Goal: Answer question/provide support

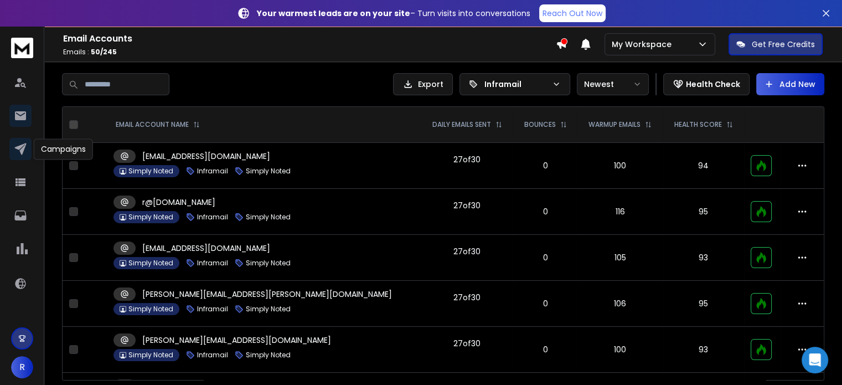
click at [25, 144] on icon at bounding box center [20, 149] width 12 height 12
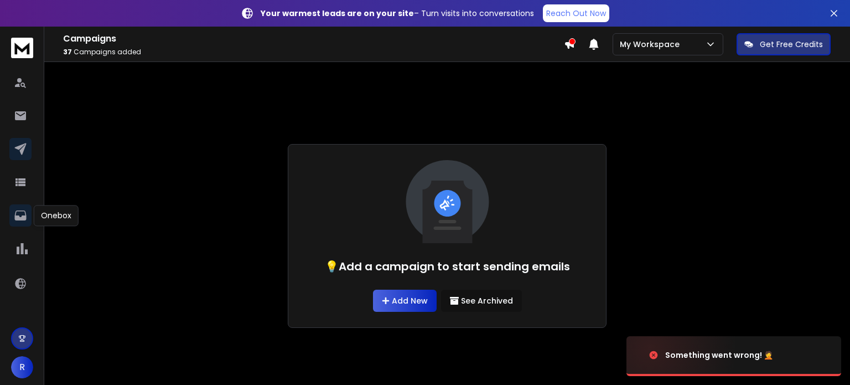
click at [17, 210] on icon at bounding box center [20, 215] width 12 height 10
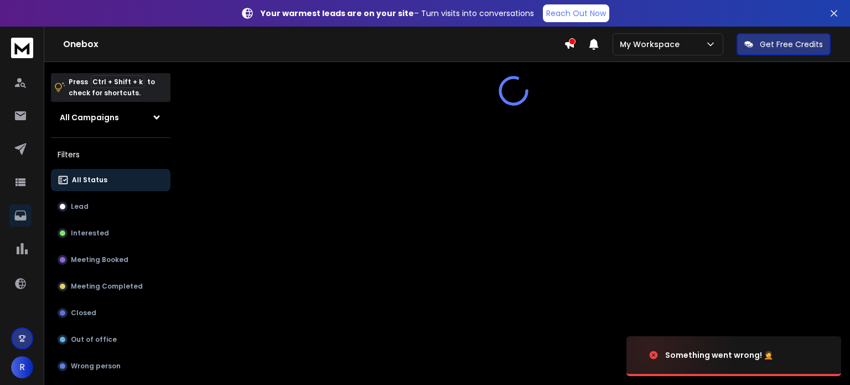
click at [97, 245] on div "All Status Lead Interested Meeting Booked Meeting Completed Closed Out of offic…" at bounding box center [111, 286] width 120 height 235
click at [104, 213] on button "Lead" at bounding box center [111, 206] width 120 height 22
click at [110, 180] on button "All Status" at bounding box center [111, 180] width 120 height 22
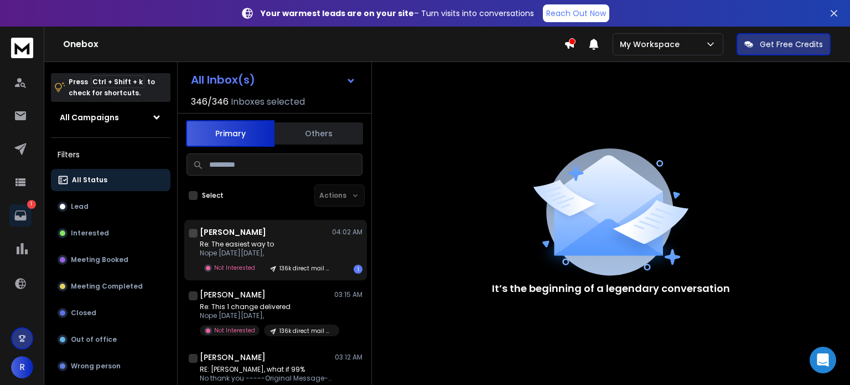
click at [292, 254] on p "Nope [DATE][DATE]," at bounding box center [266, 253] width 133 height 9
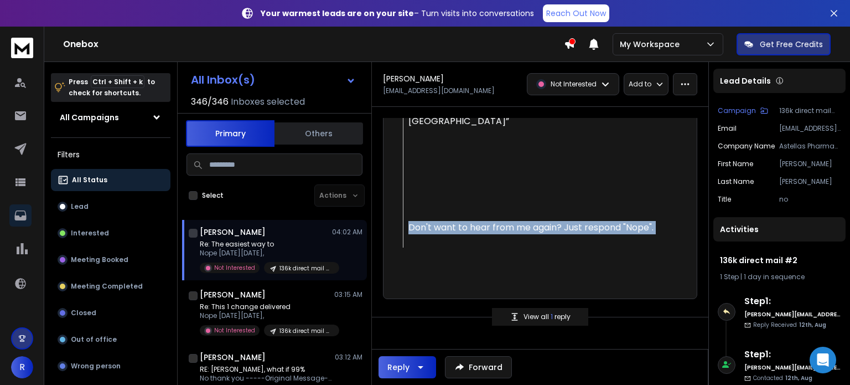
scroll to position [793, 0]
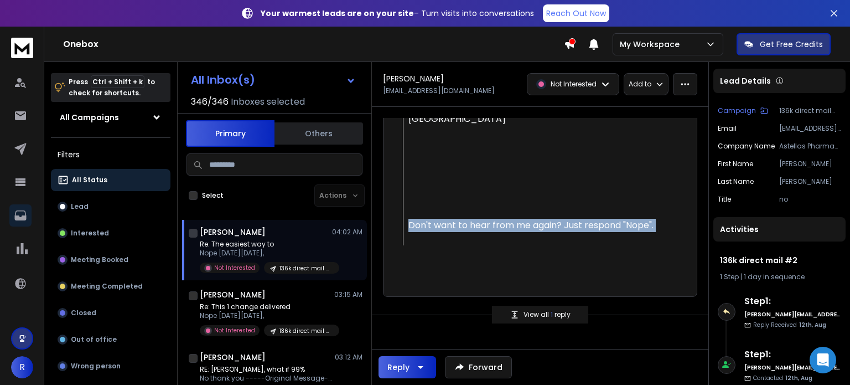
drag, startPoint x: 661, startPoint y: 244, endPoint x: 465, endPoint y: 232, distance: 196.3
copy blockquote "Don't want to hear from me again? Just respond "Nope"."
drag, startPoint x: 659, startPoint y: 226, endPoint x: 387, endPoint y: 226, distance: 271.2
